Goal: Task Accomplishment & Management: Manage account settings

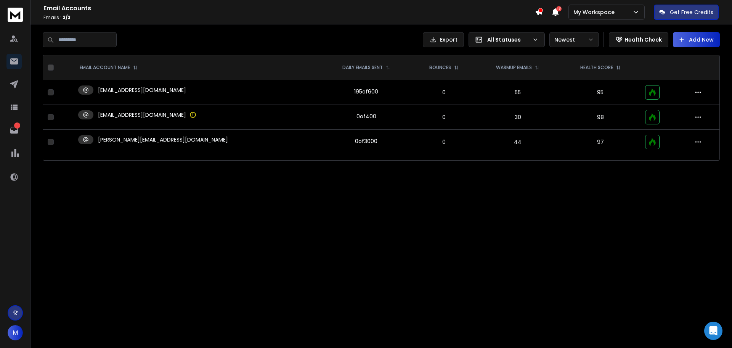
click at [507, 291] on div "Your warmest leads are on your site – Turn visits into conversations Reach Out …" at bounding box center [366, 174] width 732 height 348
click at [191, 115] on icon at bounding box center [193, 115] width 8 height 8
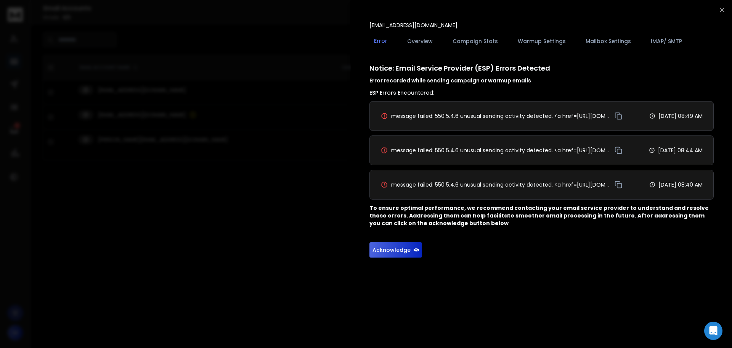
click at [408, 251] on button "Acknowledge" at bounding box center [395, 249] width 53 height 15
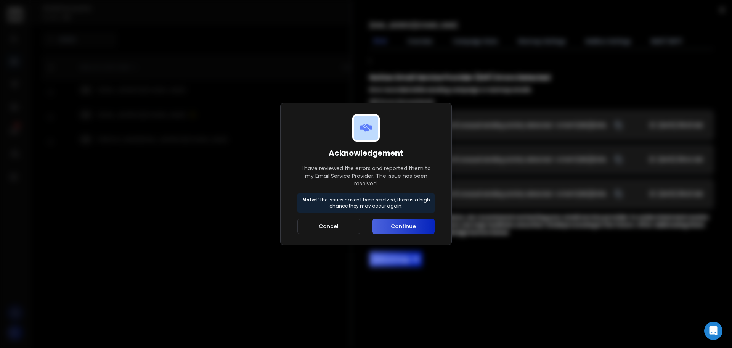
click at [398, 224] on button "Continue" at bounding box center [403, 225] width 62 height 15
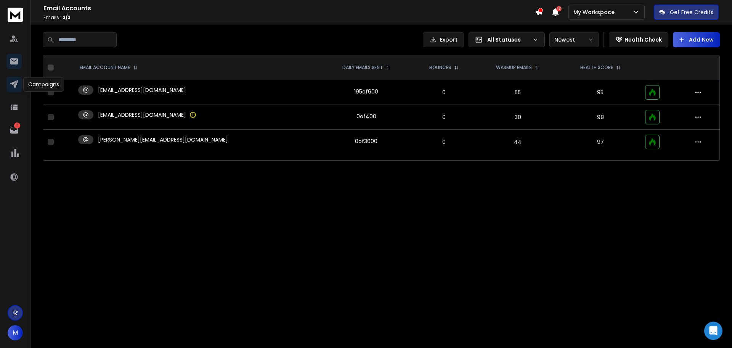
click at [19, 88] on link at bounding box center [13, 84] width 15 height 15
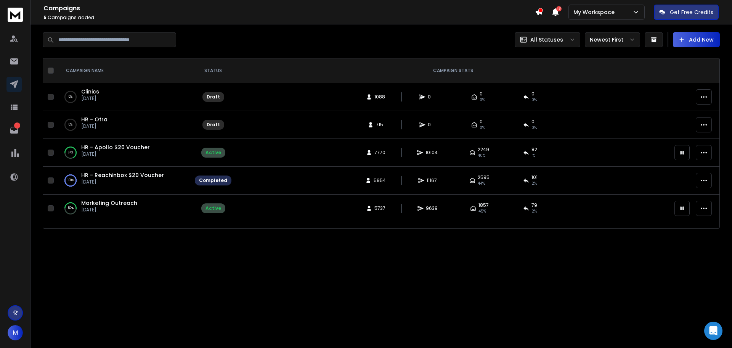
click at [328, 151] on div "7770 10104 2249 40 % 82 1 %" at bounding box center [453, 152] width 425 height 12
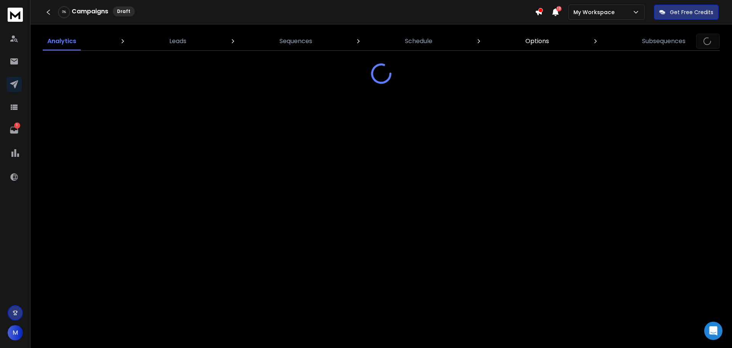
click at [534, 41] on p "Options" at bounding box center [537, 41] width 24 height 9
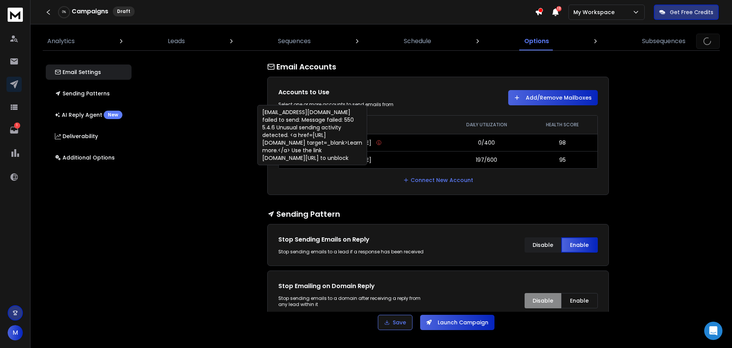
click at [367, 143] on div "hello@nanosingaporeshop.com failed to send: Message failed: 550 5.4.6 Unusual s…" at bounding box center [312, 135] width 110 height 60
drag, startPoint x: 333, startPoint y: 165, endPoint x: 264, endPoint y: 162, distance: 69.5
click at [263, 164] on div "hello@nanosingaporeshop.com failed to send: Message failed: 550 5.4.6 Unusual s…" at bounding box center [312, 135] width 110 height 60
copy div "mail.zoho.com/UnblockMe"
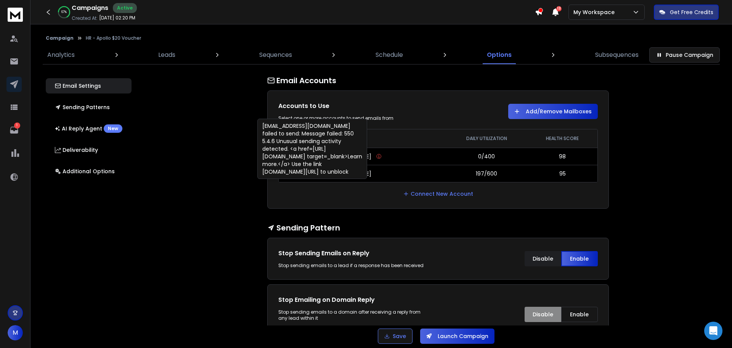
click at [189, 171] on div "Email Accounts Accounts to Use Select one or more accounts to send emails from …" at bounding box center [442, 200] width 597 height 250
click at [686, 53] on button "Pause Campaign" at bounding box center [684, 54] width 71 height 15
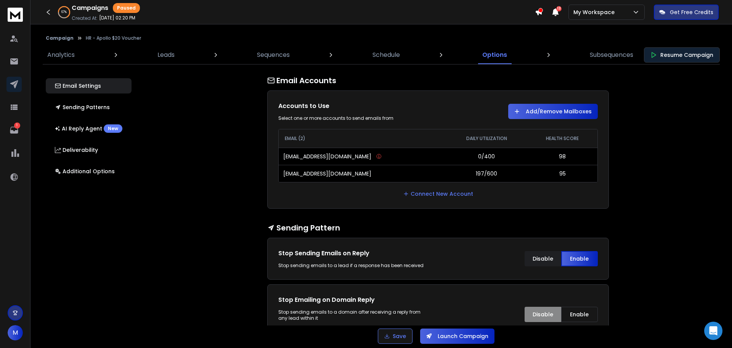
click at [688, 55] on button "Resume Campaign" at bounding box center [682, 54] width 76 height 15
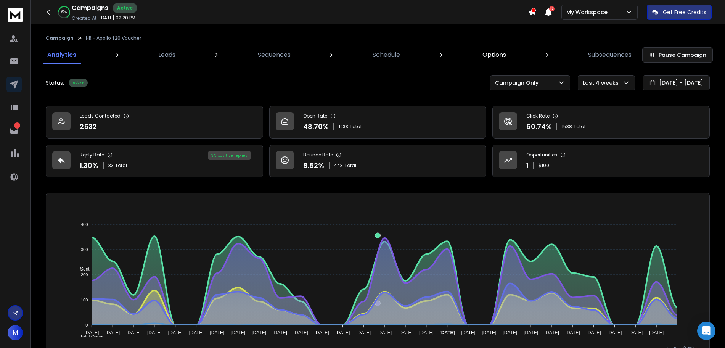
click at [486, 58] on p "Options" at bounding box center [494, 54] width 24 height 9
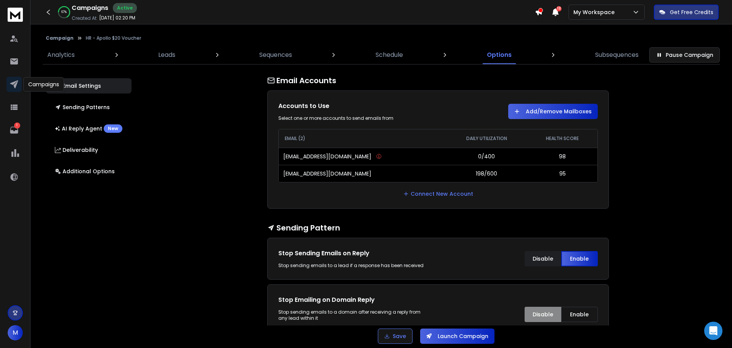
drag, startPoint x: 19, startPoint y: 77, endPoint x: 16, endPoint y: 82, distance: 6.6
click at [18, 77] on link at bounding box center [13, 84] width 15 height 15
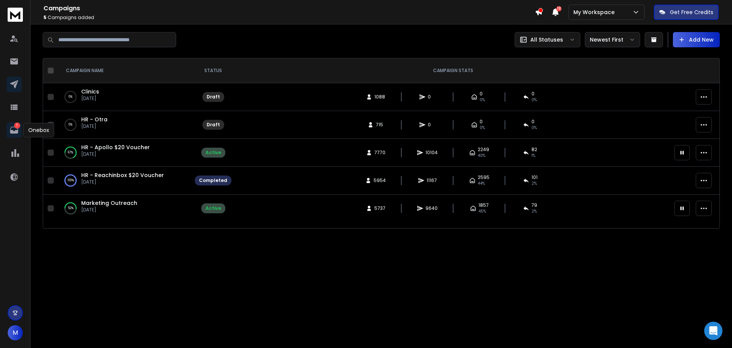
click at [19, 131] on link "1" at bounding box center [13, 129] width 15 height 15
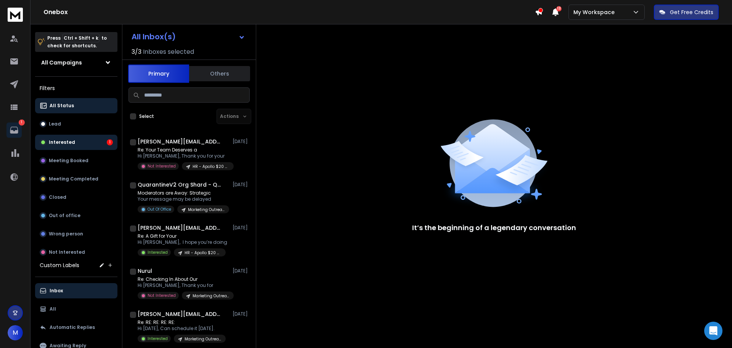
click at [84, 145] on button "Interested 1" at bounding box center [76, 142] width 82 height 15
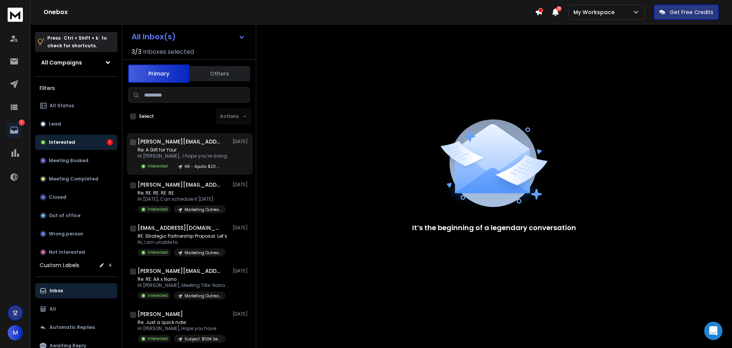
click at [202, 156] on p "Hi [PERSON_NAME], I hope you’re doing" at bounding box center [183, 156] width 90 height 6
